Goal: Task Accomplishment & Management: Manage account settings

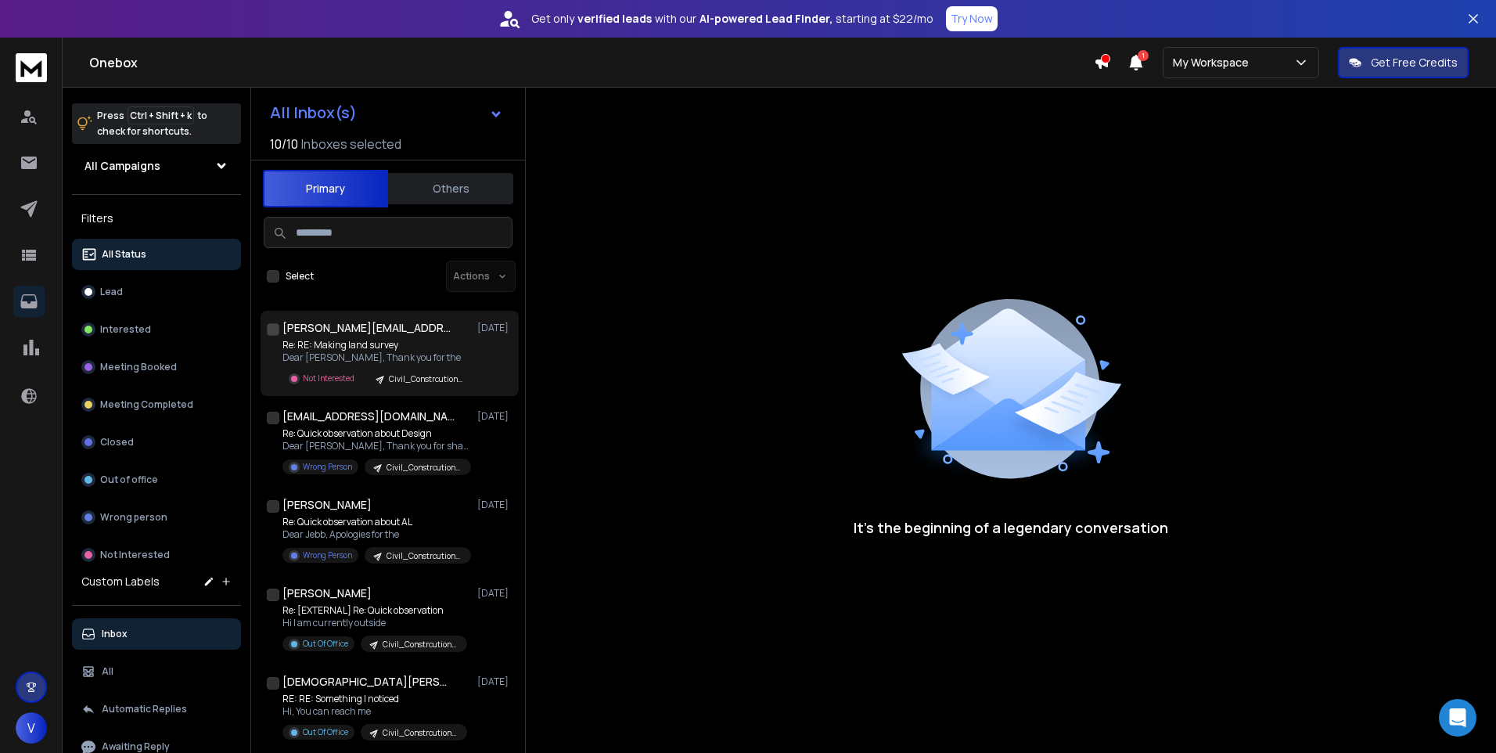
click at [420, 347] on p "Re: RE: Making land survey" at bounding box center [376, 345] width 188 height 13
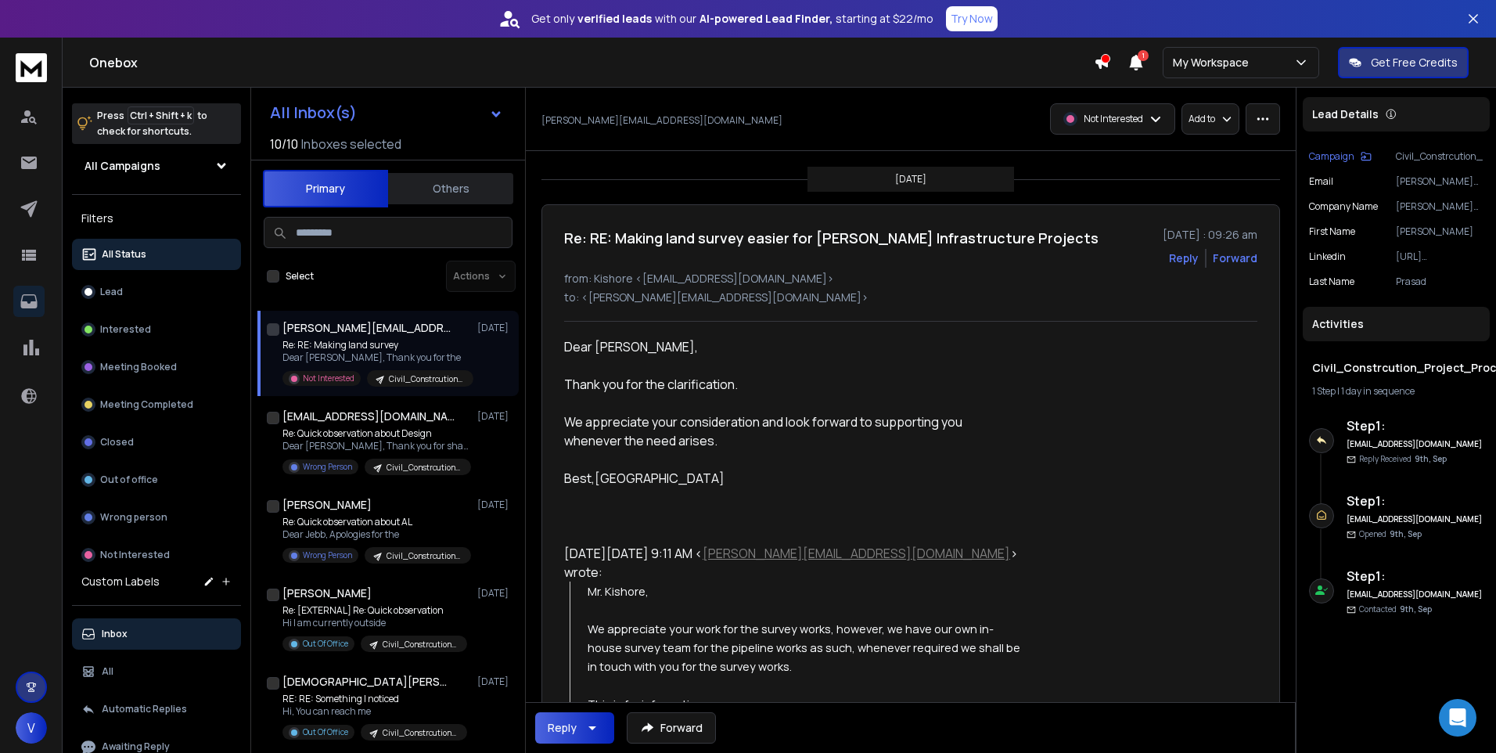
click at [452, 192] on button "Others" at bounding box center [450, 188] width 125 height 34
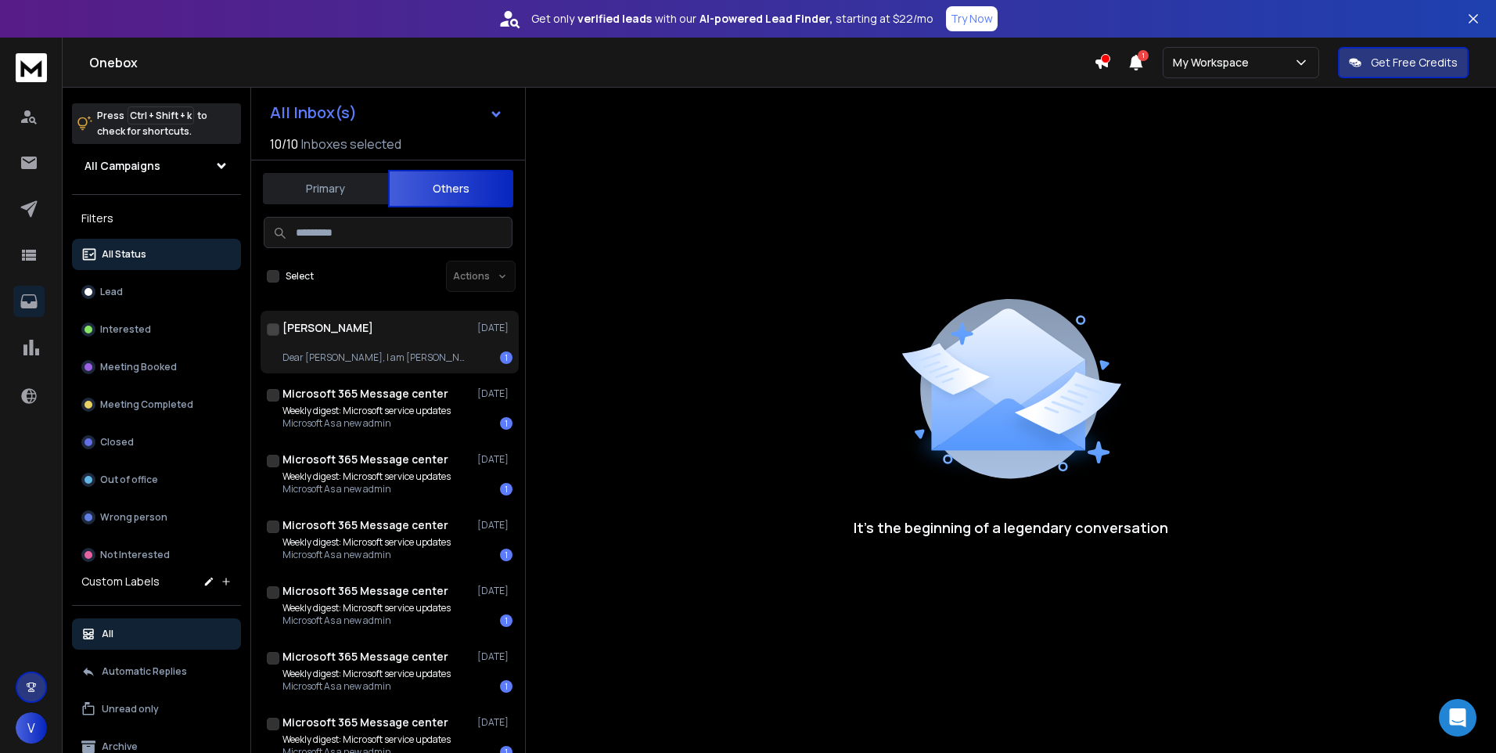
click at [369, 358] on div "Dear [PERSON_NAME], I am [PERSON_NAME] 1" at bounding box center [397, 351] width 230 height 25
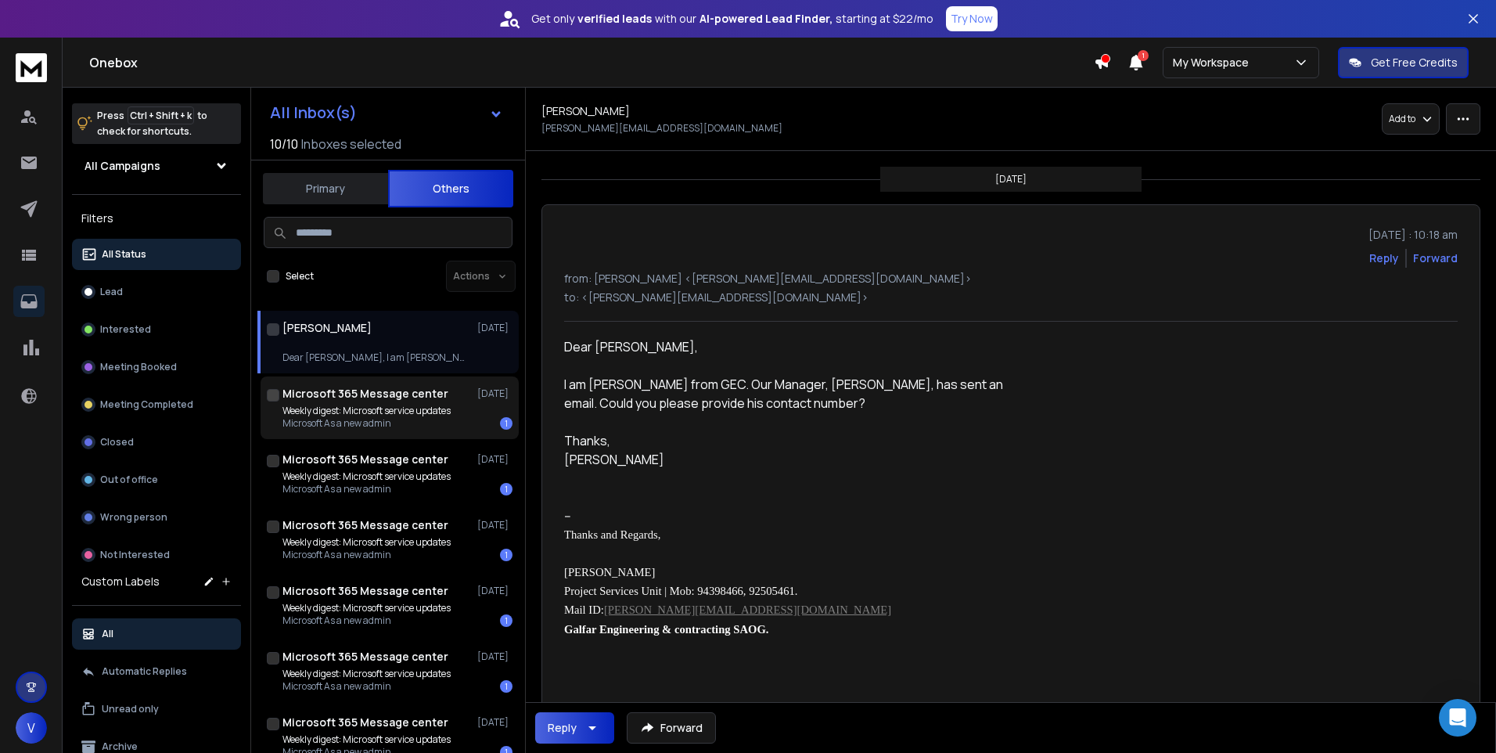
click at [401, 405] on p "Weekly digest: Microsoft service updates" at bounding box center [366, 410] width 168 height 13
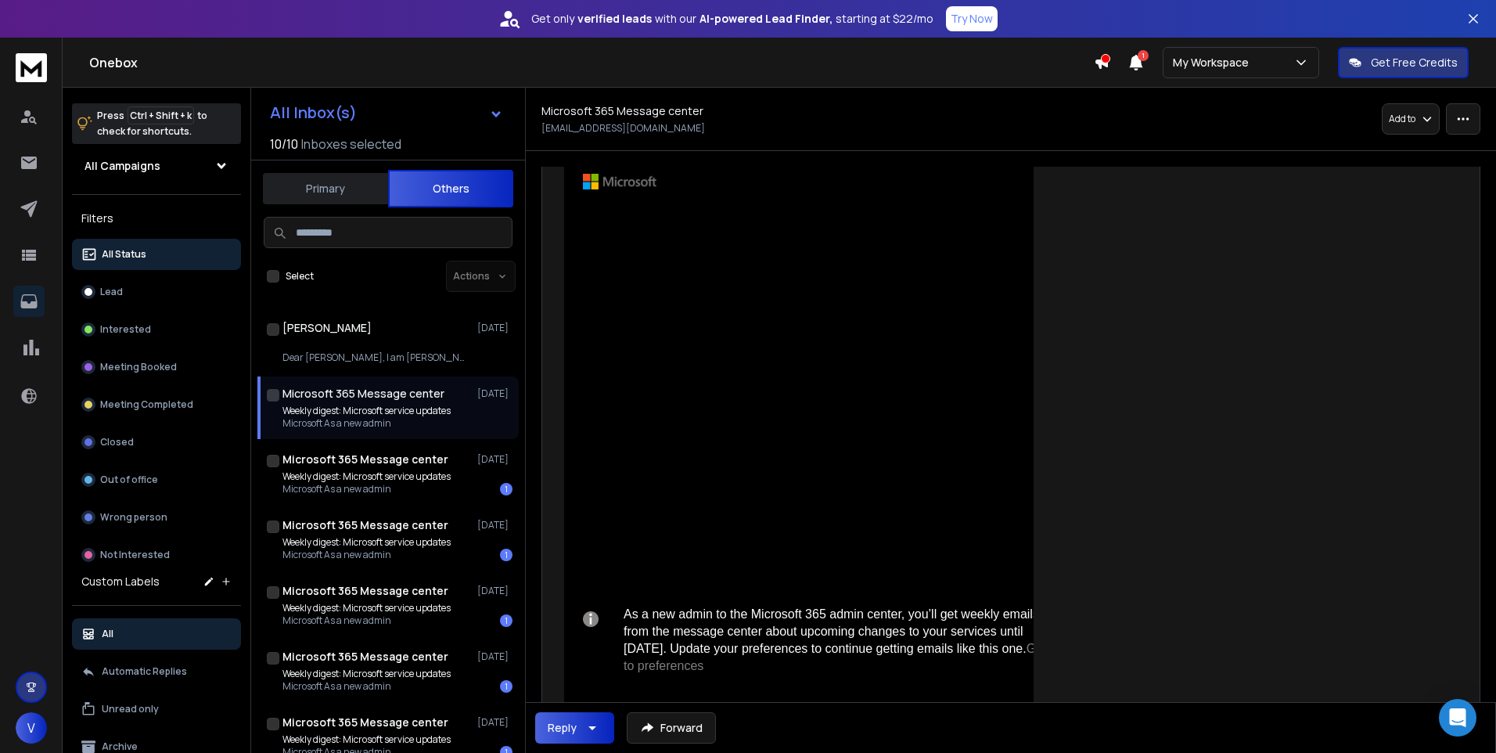
scroll to position [313, 0]
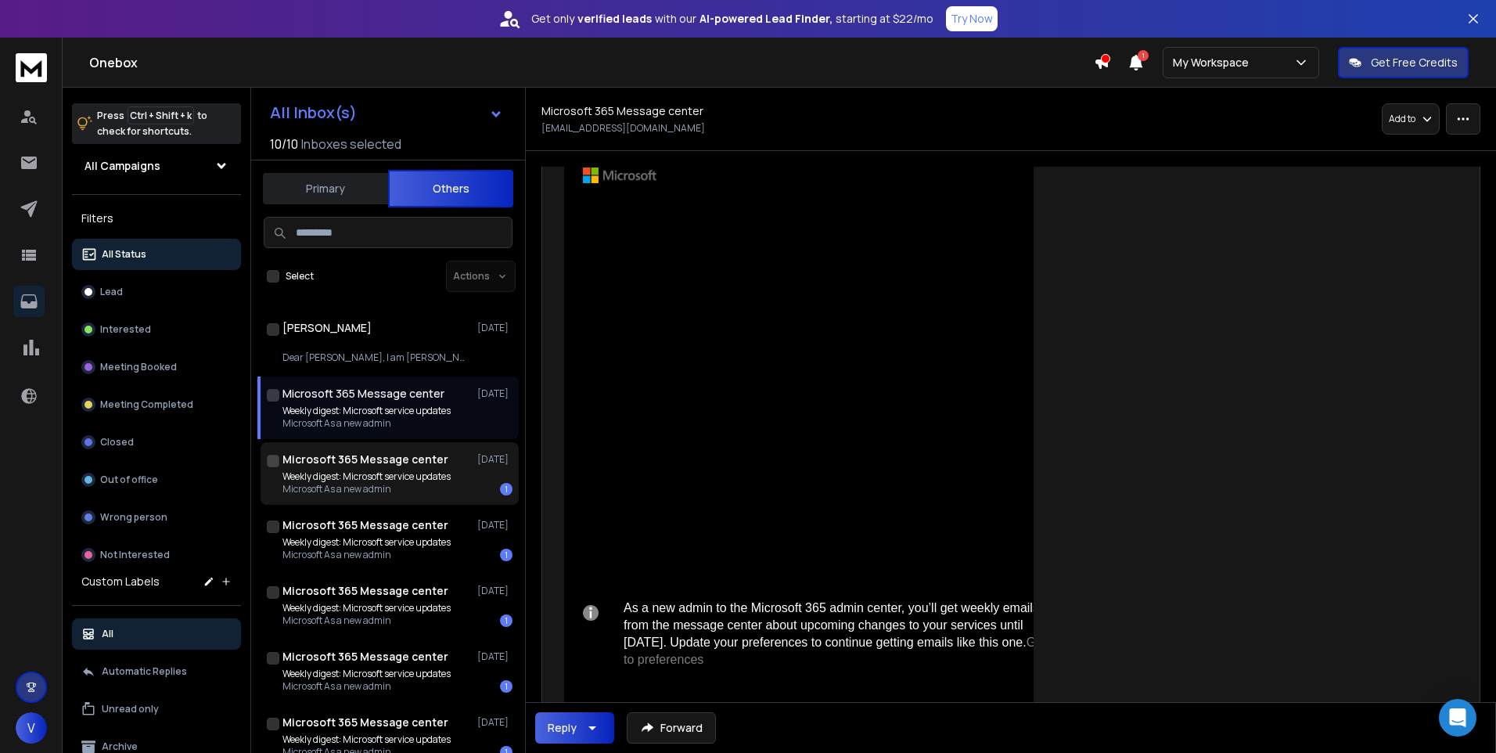
click at [409, 495] on div "Microsoft 365 Message center [DATE] Weekly digest: Microsoft service updates Mi…" at bounding box center [389, 473] width 258 height 63
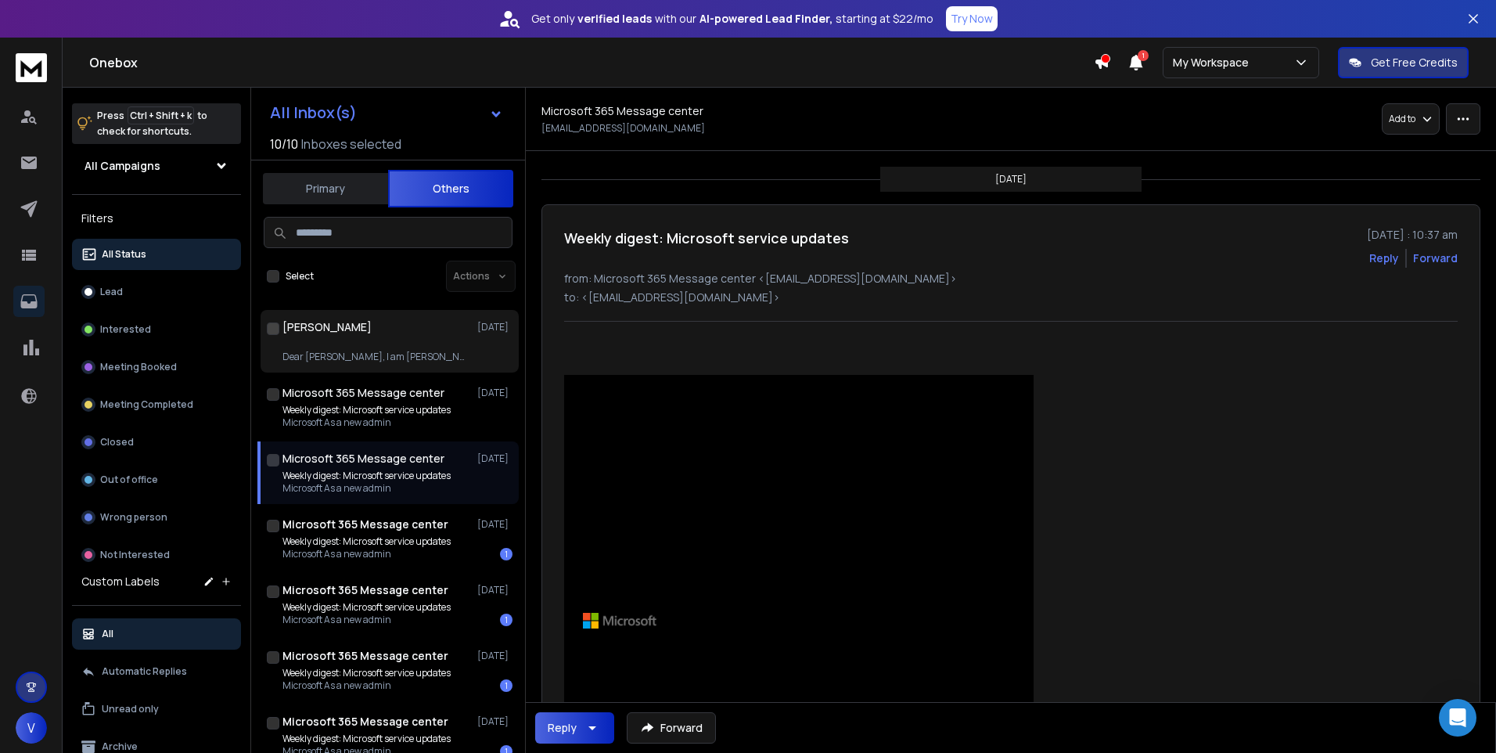
scroll to position [0, 0]
click at [387, 340] on div "Dear [PERSON_NAME], I am [PERSON_NAME]" at bounding box center [397, 351] width 230 height 25
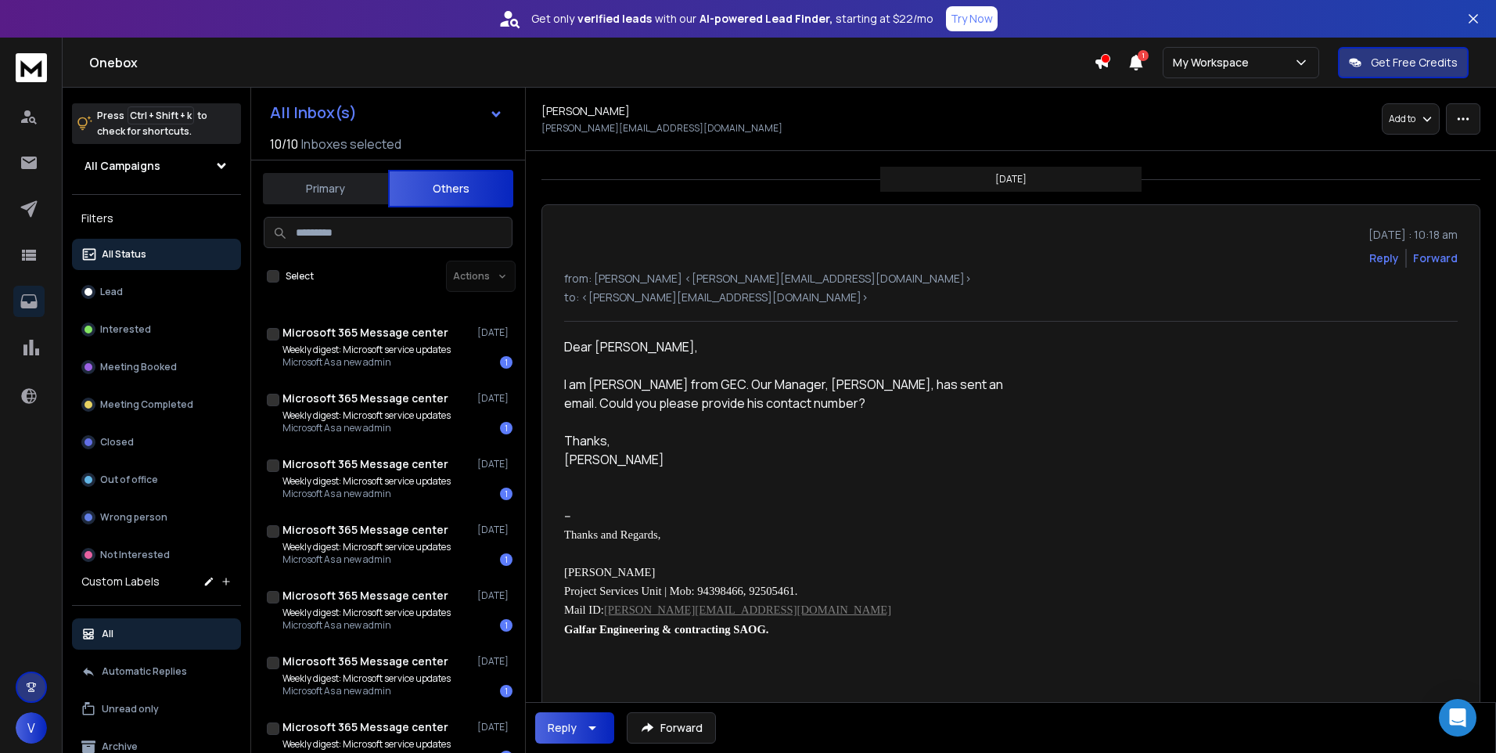
scroll to position [466, 0]
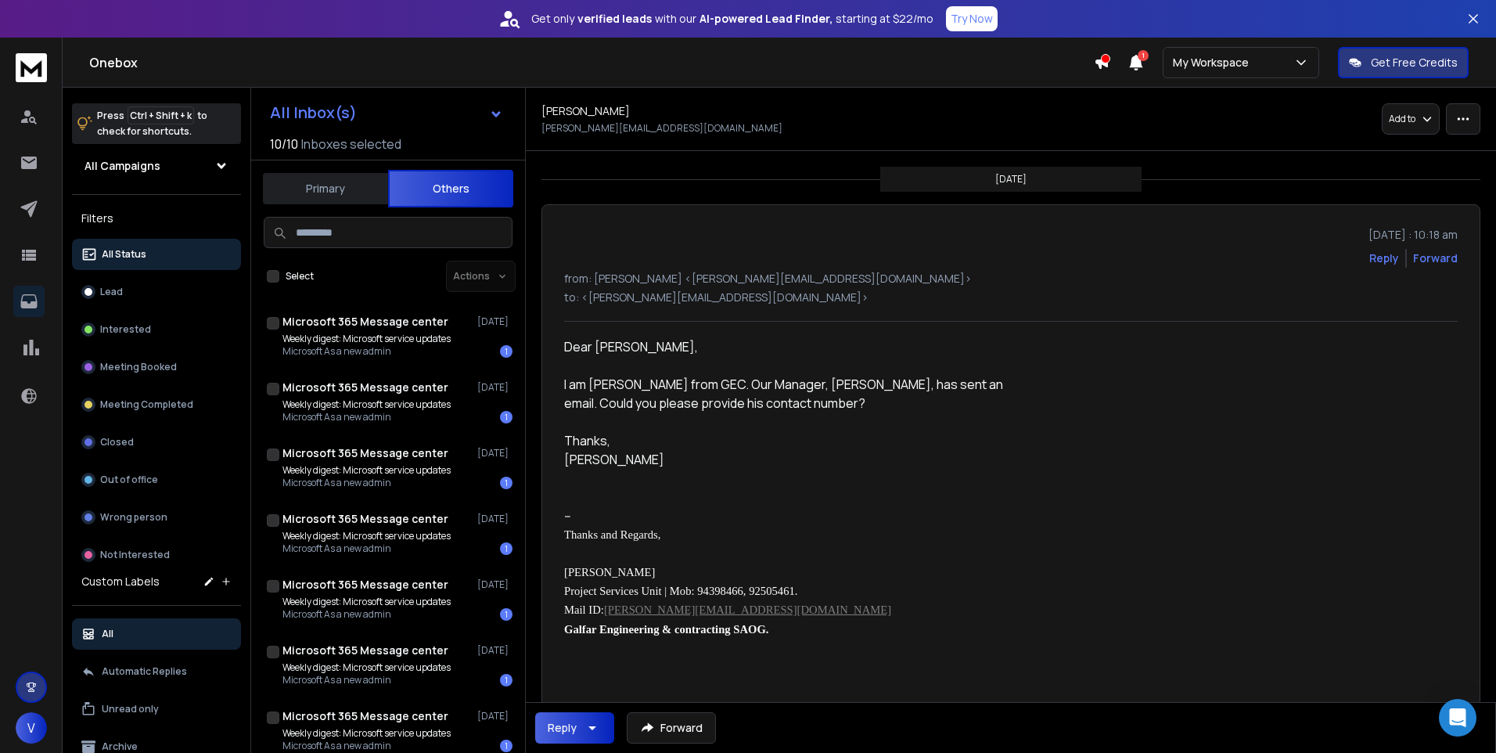
click at [336, 168] on div "All Inbox(s) 10 / 10 Inboxes selected Primary Others Select Actions [PERSON_NAM…" at bounding box center [388, 464] width 274 height 753
click at [329, 181] on button "Primary" at bounding box center [325, 188] width 125 height 34
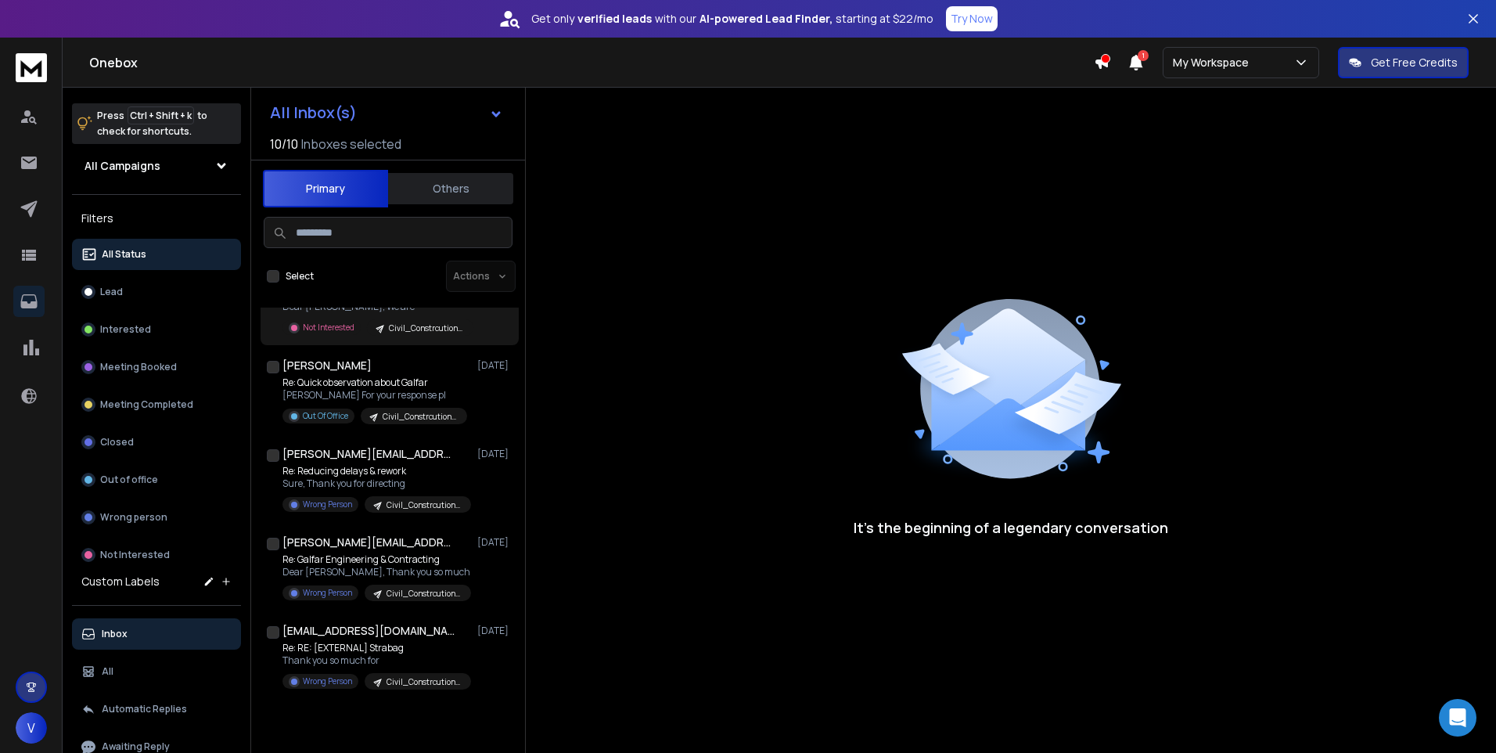
scroll to position [493, 0]
click at [124, 321] on button "Interested" at bounding box center [156, 329] width 169 height 31
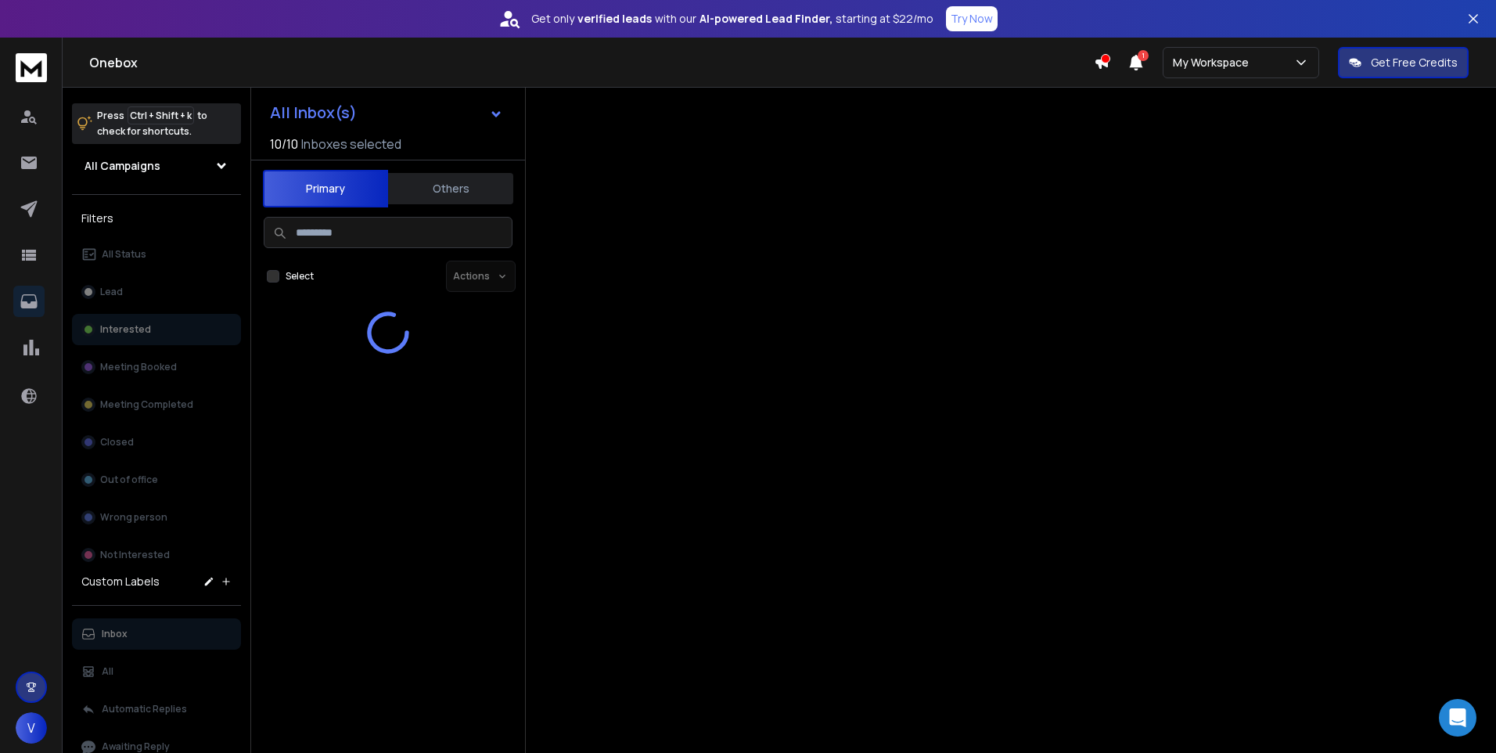
scroll to position [0, 0]
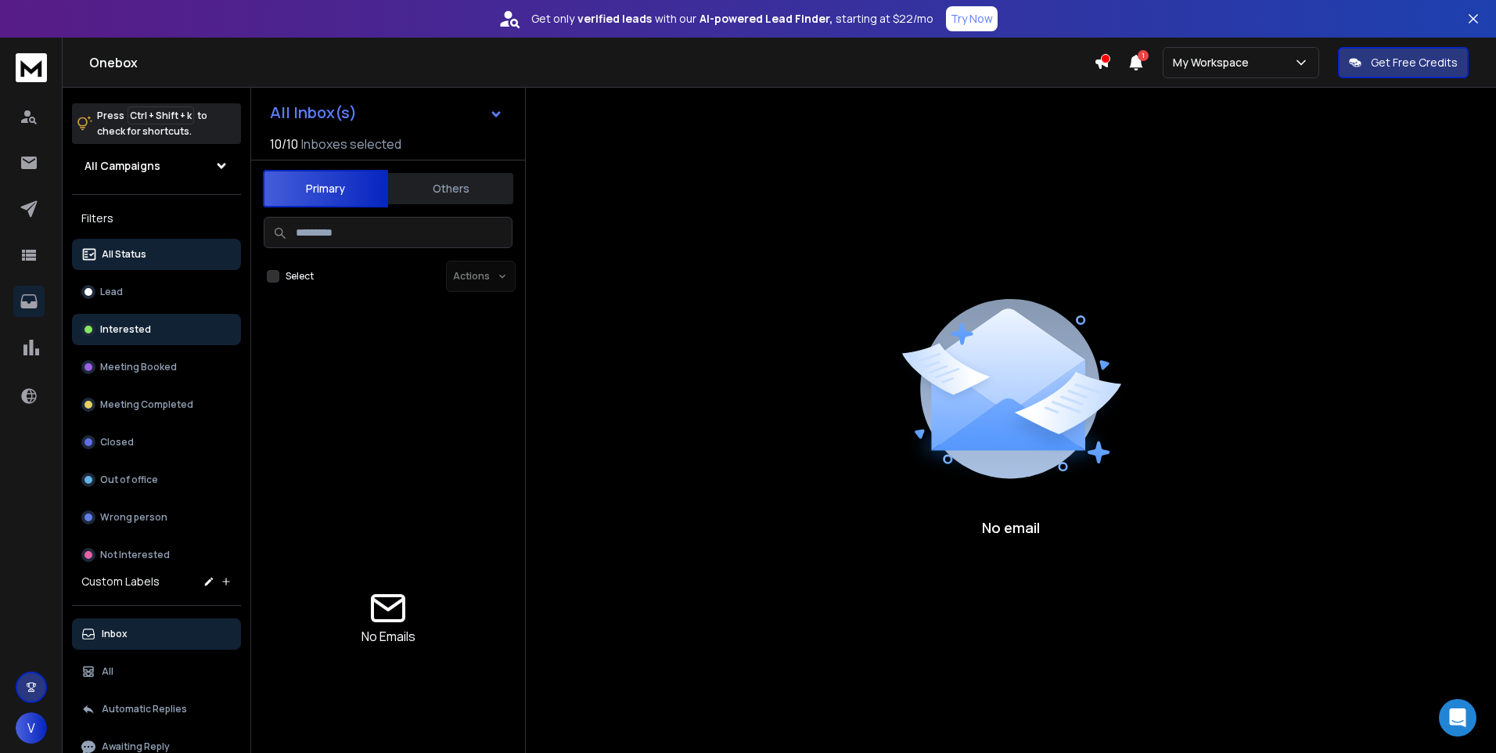
click at [142, 262] on button "All Status" at bounding box center [156, 254] width 169 height 31
